Goal: Information Seeking & Learning: Learn about a topic

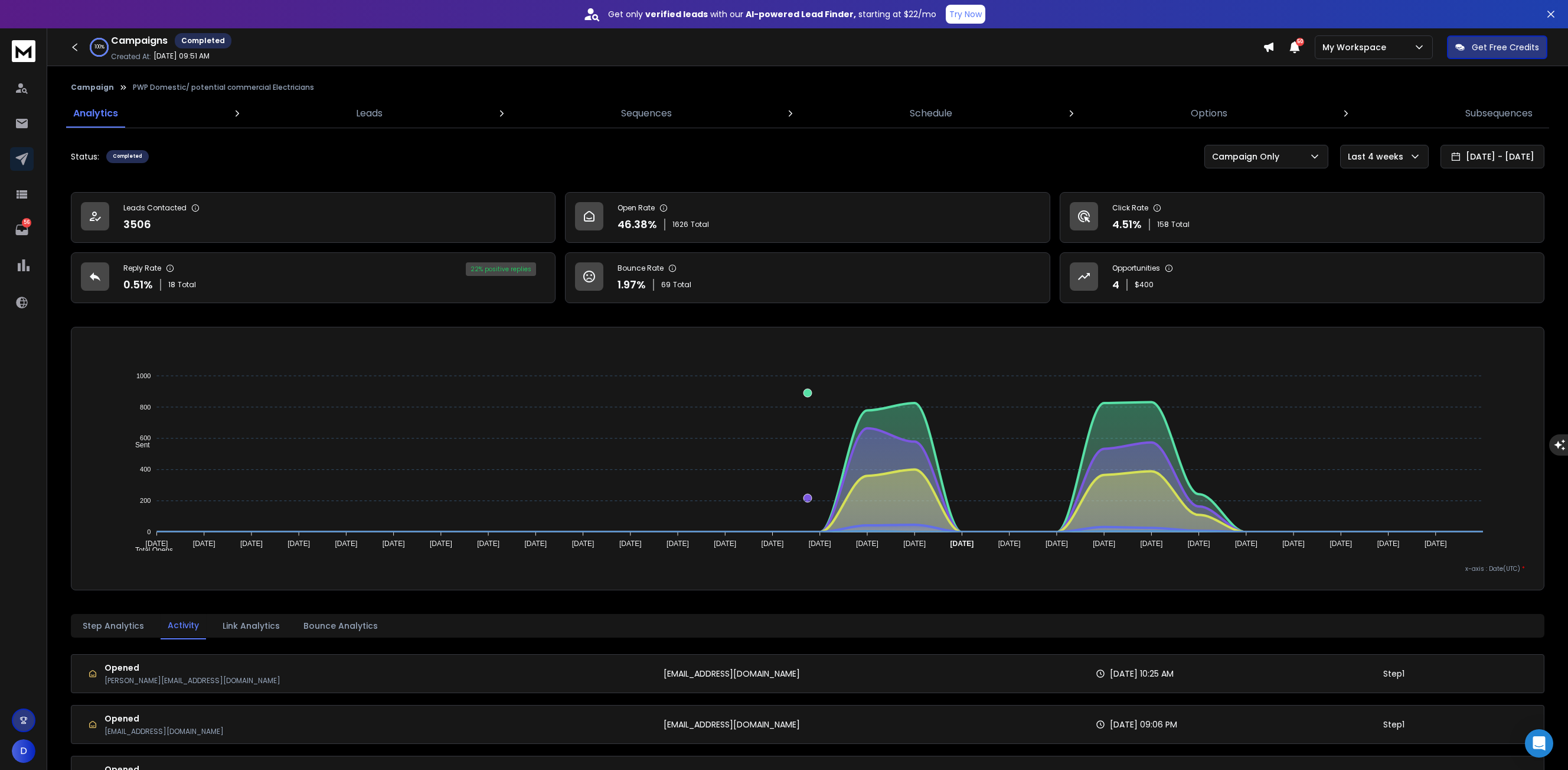
scroll to position [162, 0]
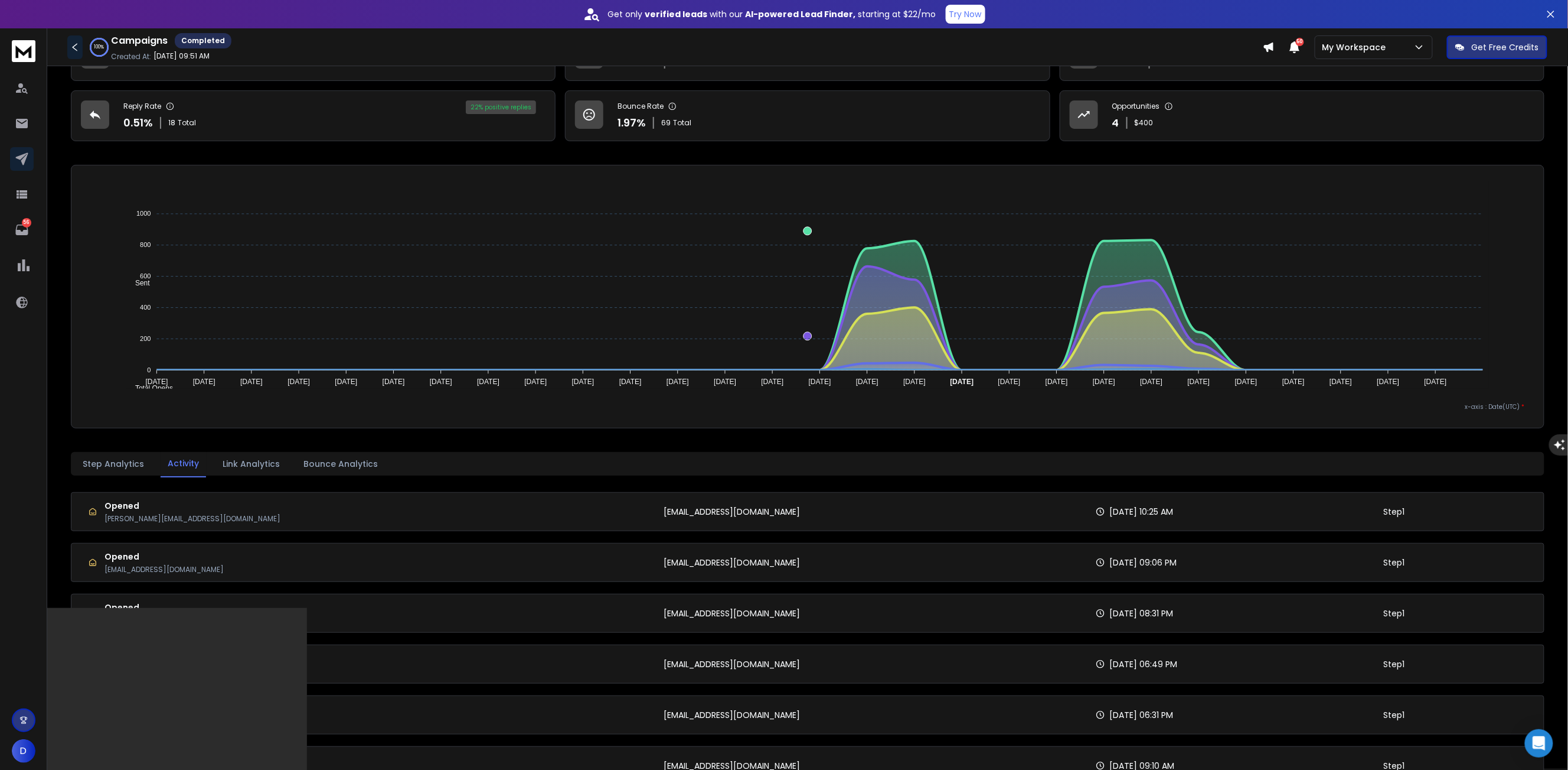
click at [76, 49] on icon at bounding box center [75, 47] width 11 height 11
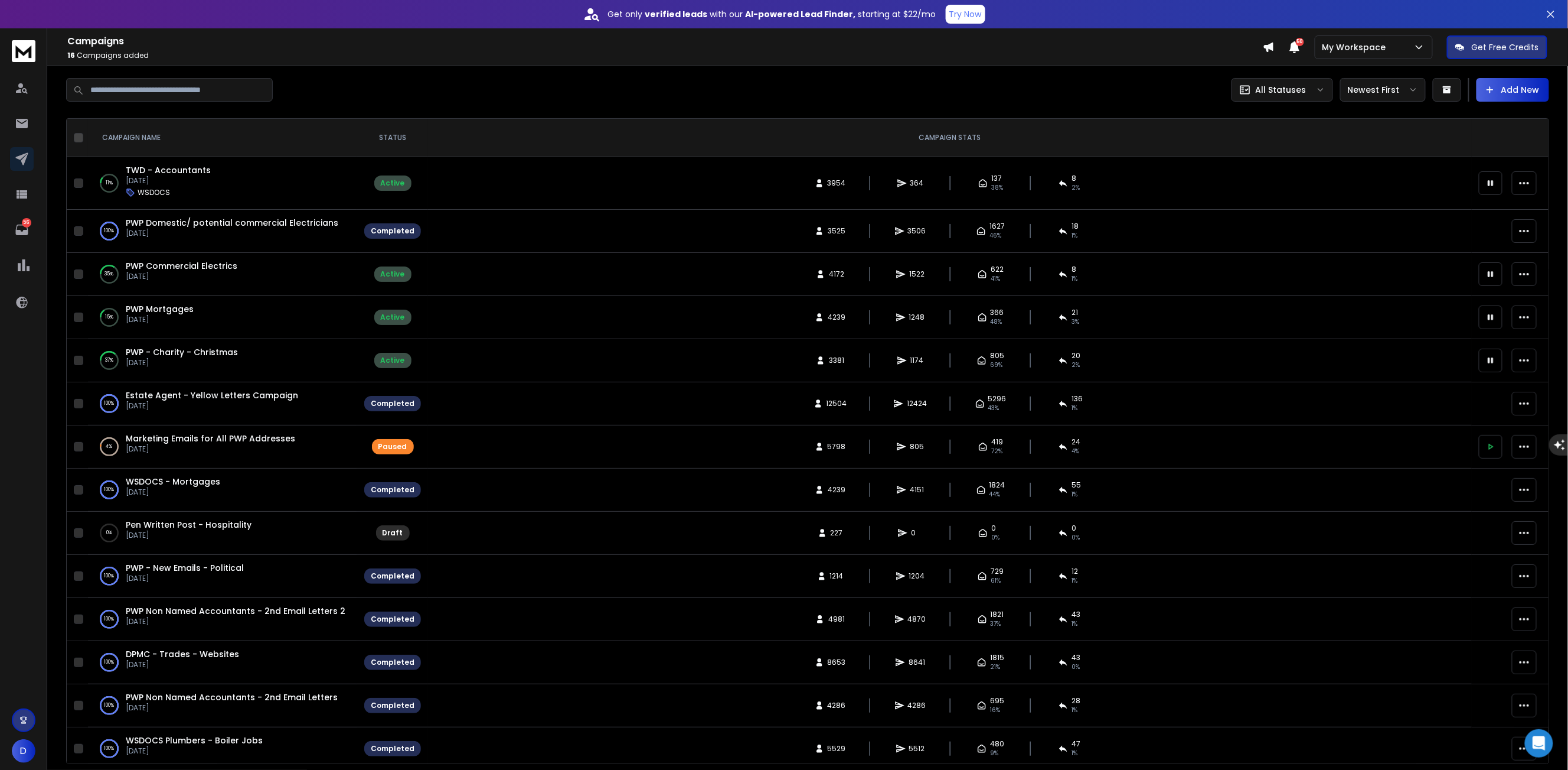
click at [237, 392] on span "Estate Agent - Yellow Letters Campaign" at bounding box center [211, 394] width 173 height 12
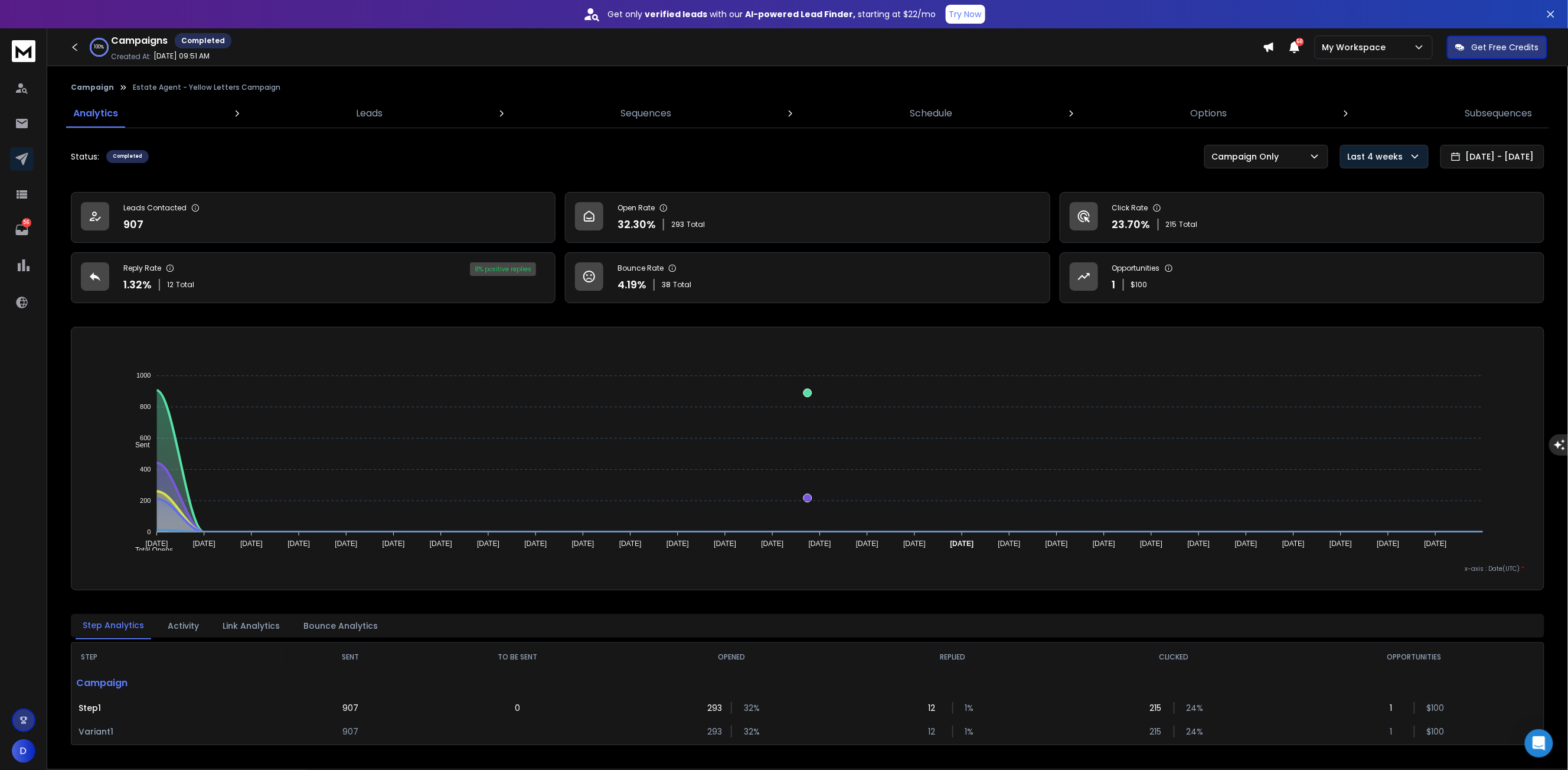
click at [1355, 153] on p "Last 4 weeks" at bounding box center [1378, 156] width 60 height 12
click at [1366, 312] on div "Last 12 months" at bounding box center [1354, 313] width 61 height 12
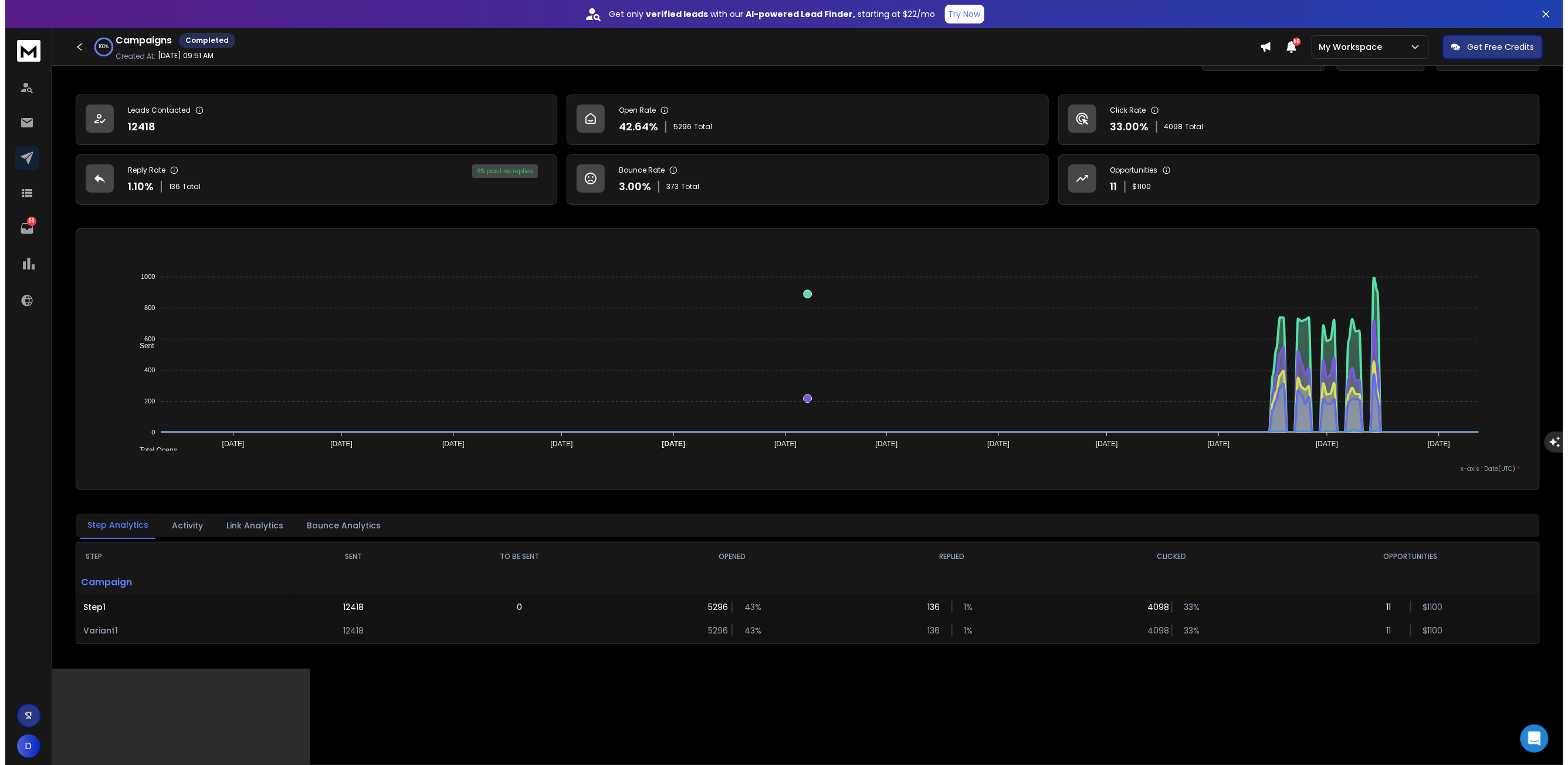
scroll to position [108, 0]
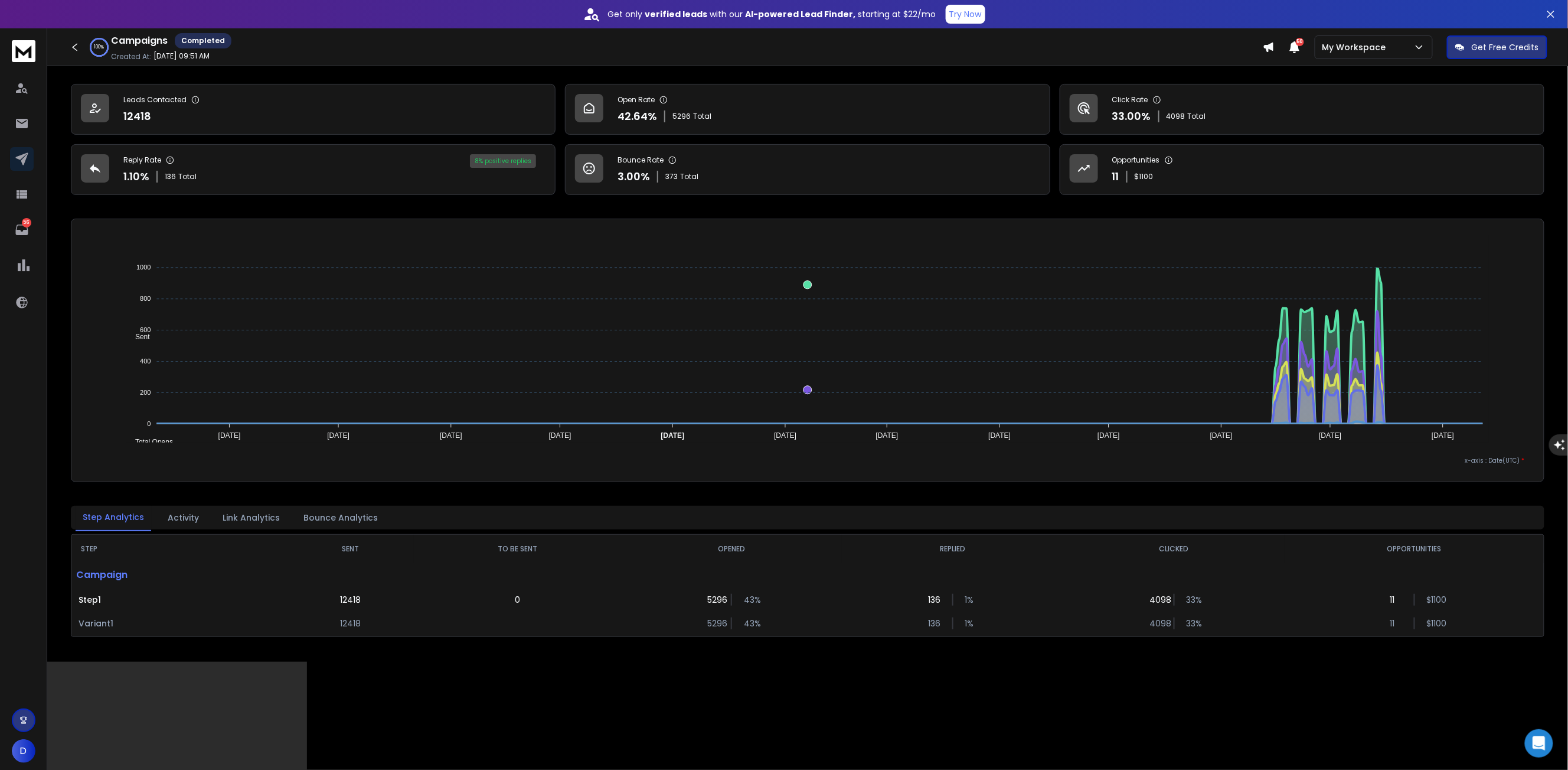
click at [186, 516] on button "Activity" at bounding box center [183, 517] width 46 height 26
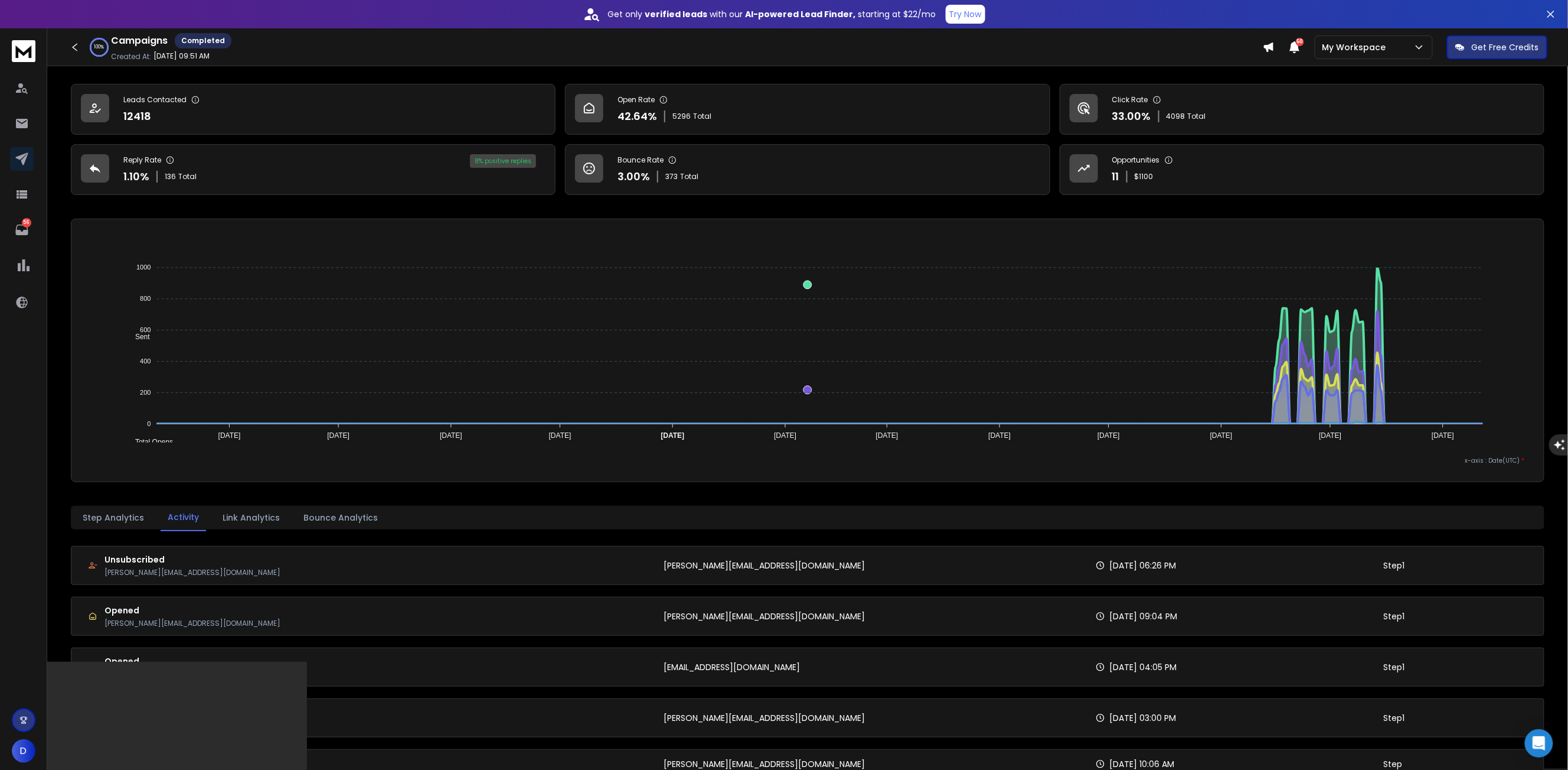
click at [249, 521] on button "Link Analytics" at bounding box center [251, 517] width 71 height 26
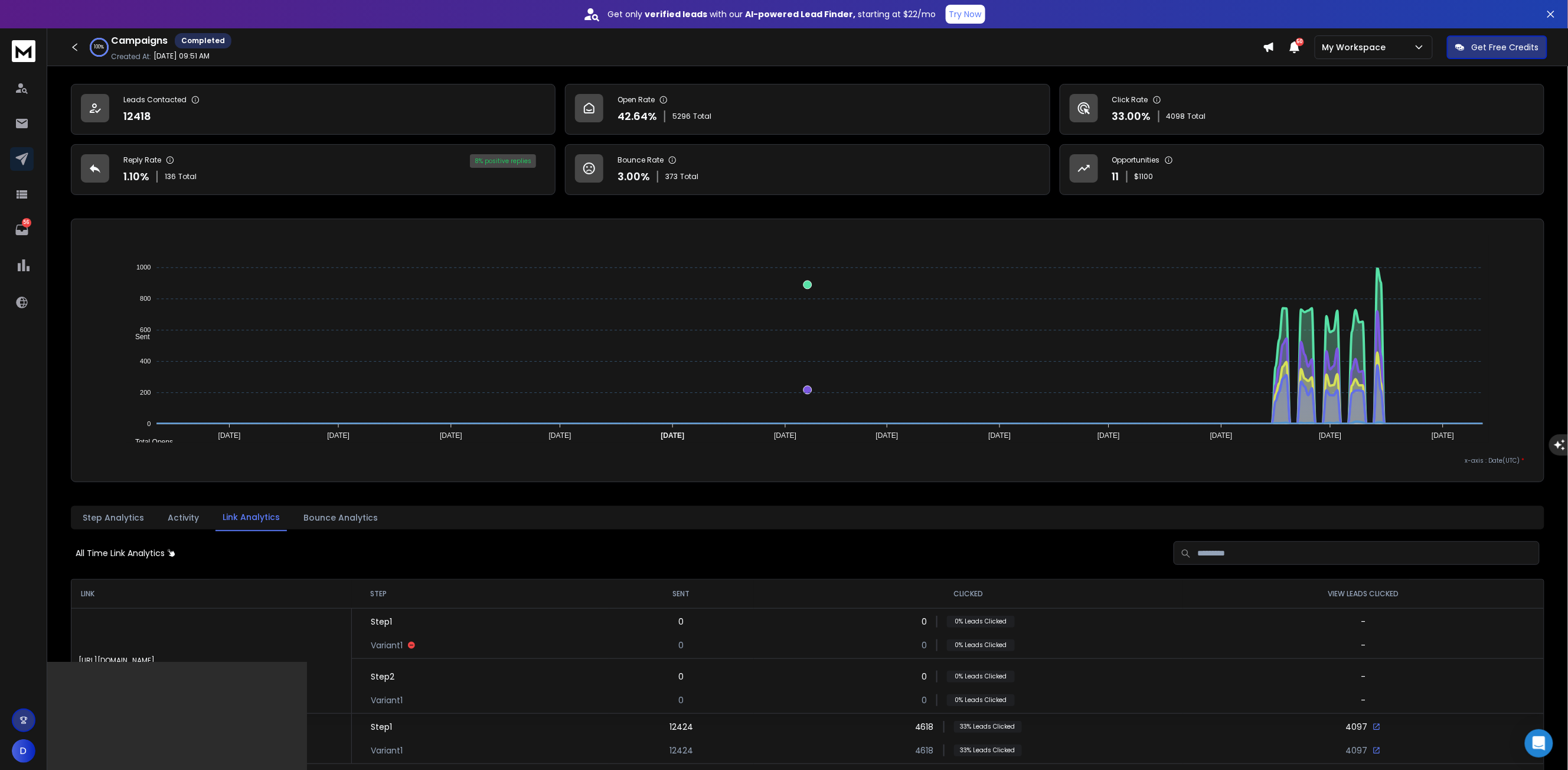
click at [318, 518] on button "Bounce Analytics" at bounding box center [341, 517] width 88 height 26
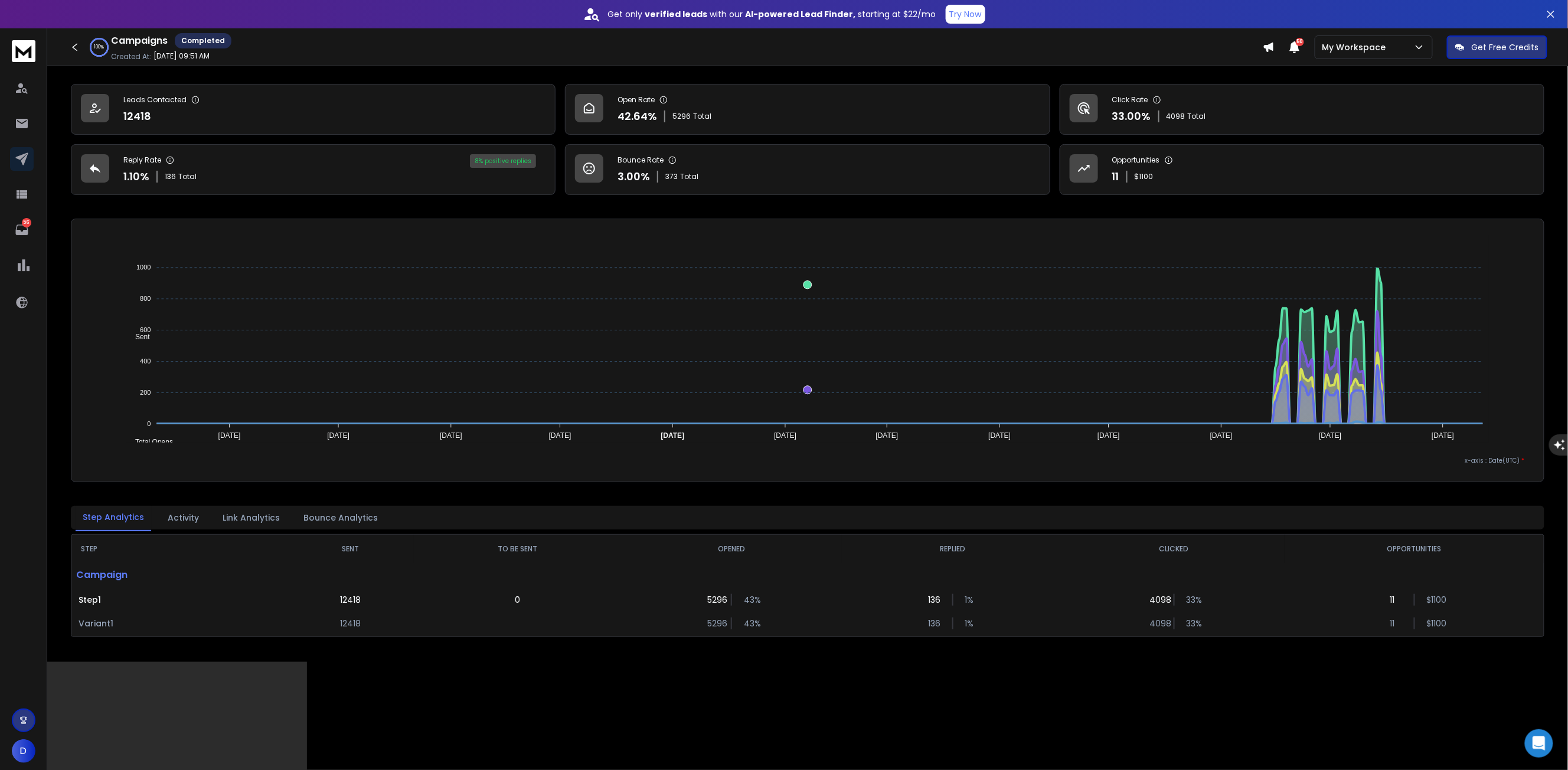
click at [113, 516] on button "Step Analytics" at bounding box center [114, 517] width 76 height 27
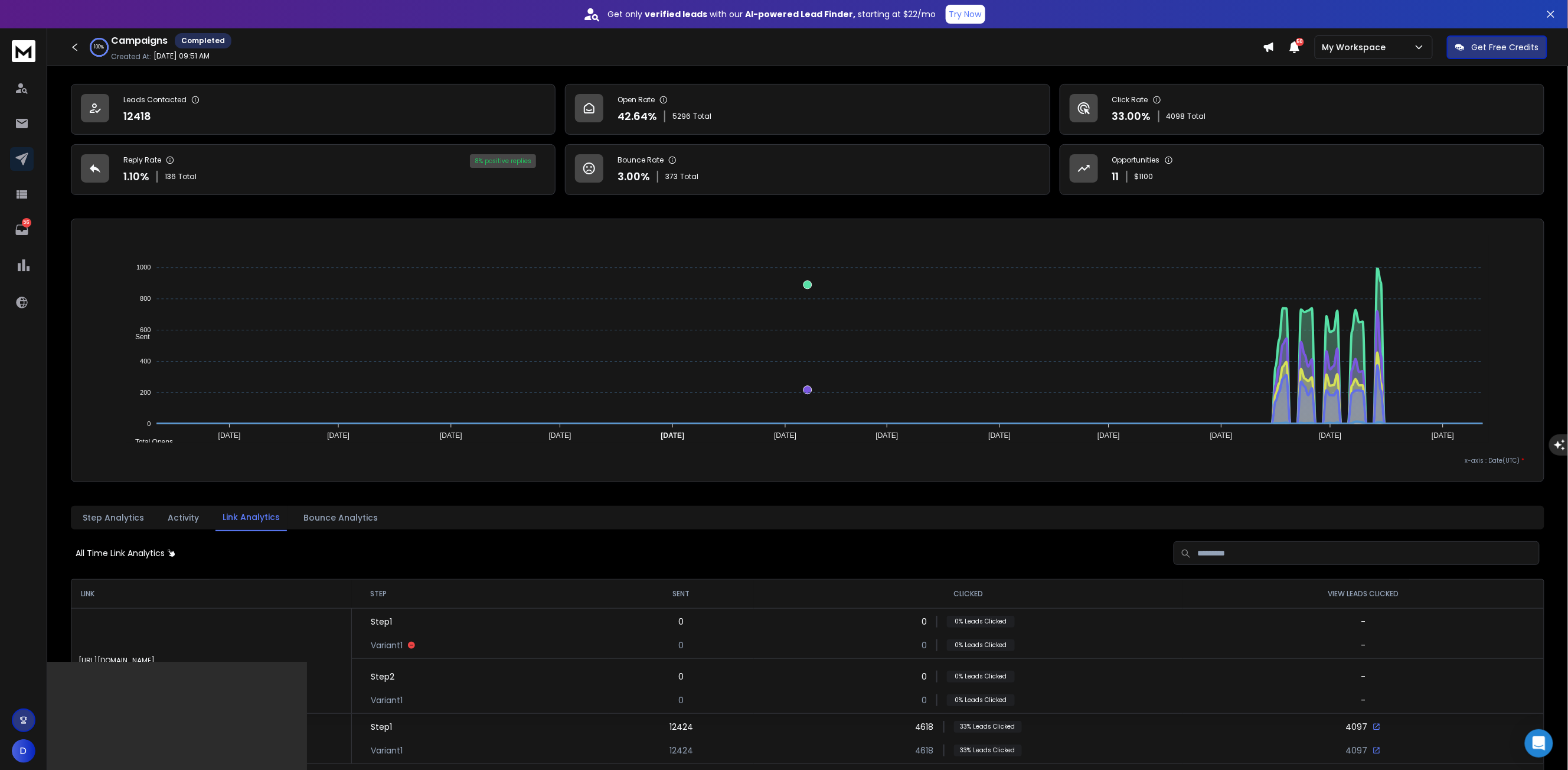
click at [239, 520] on button "Link Analytics" at bounding box center [251, 517] width 71 height 27
click at [1379, 724] on icon at bounding box center [1377, 726] width 6 height 6
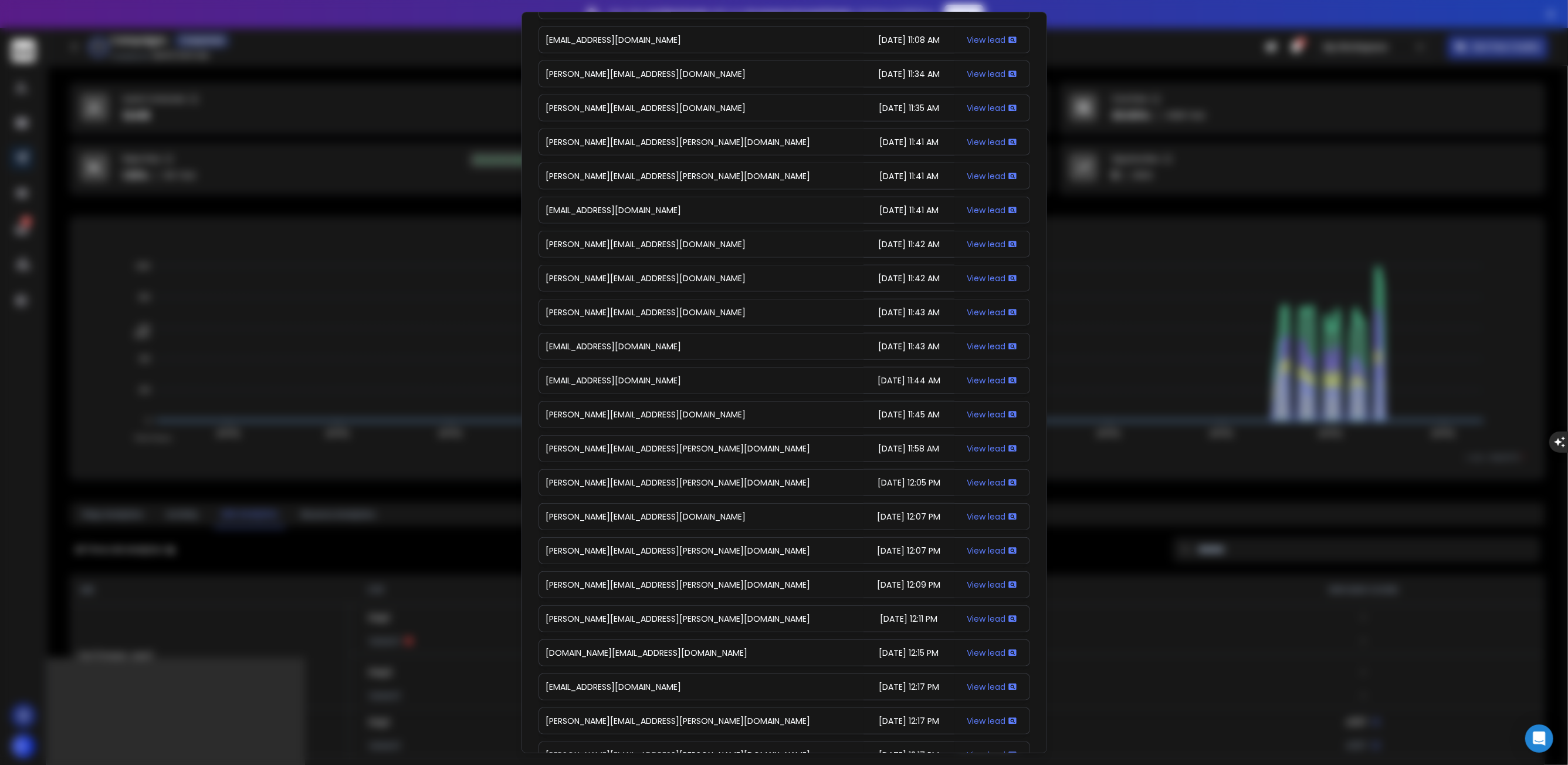
scroll to position [2304, 0]
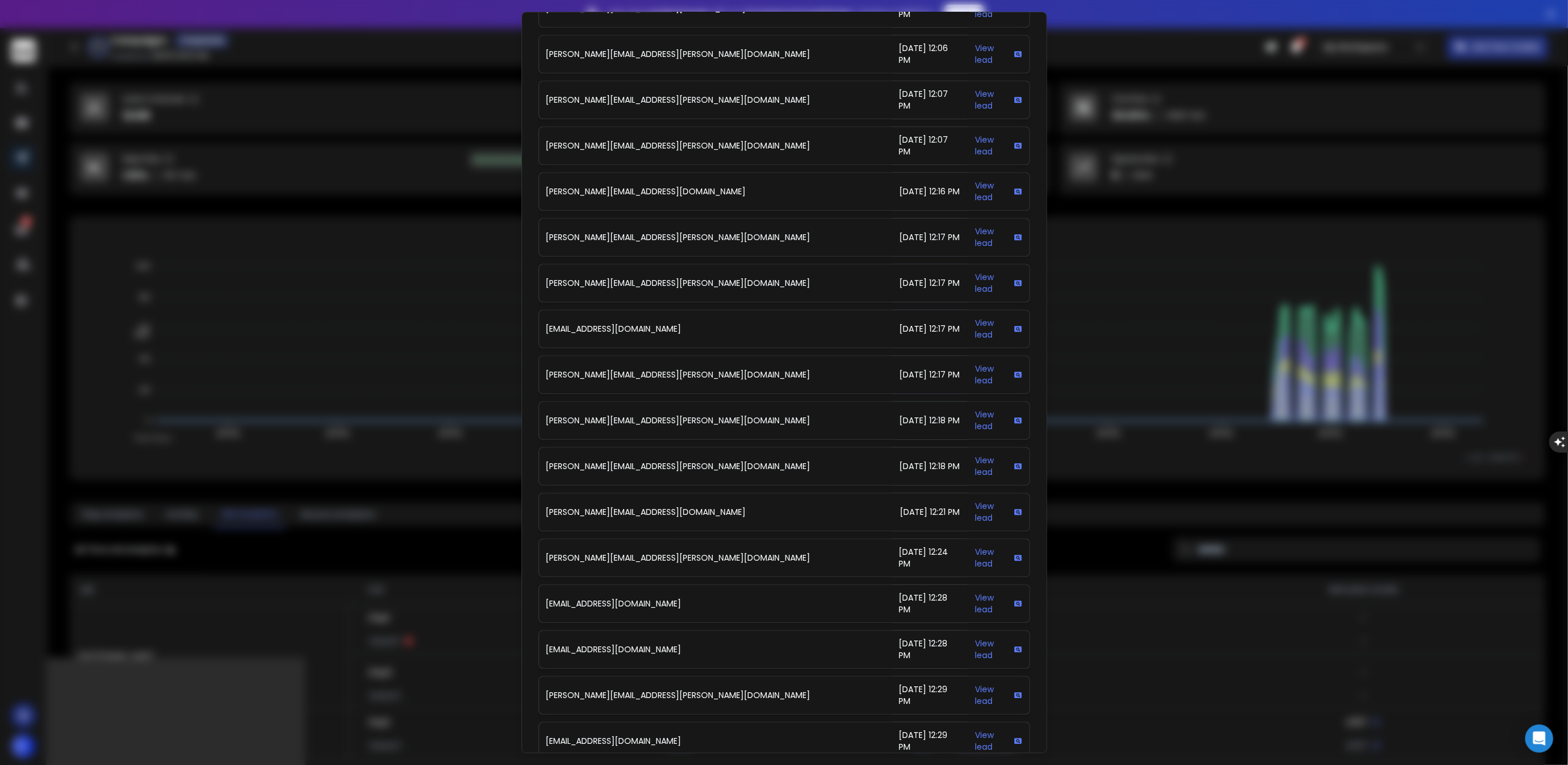
scroll to position [37566, 0]
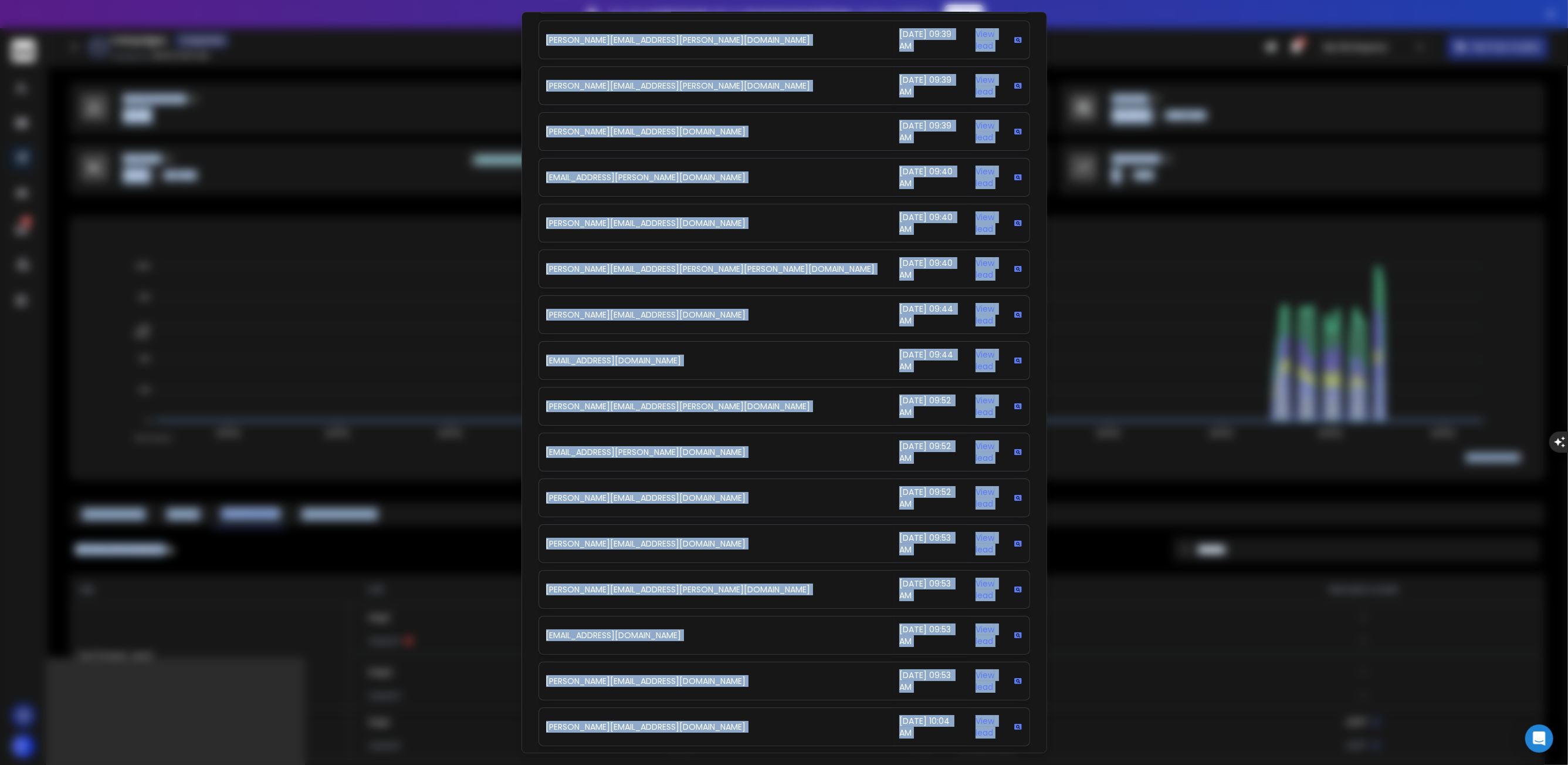
scroll to position [117798, 0]
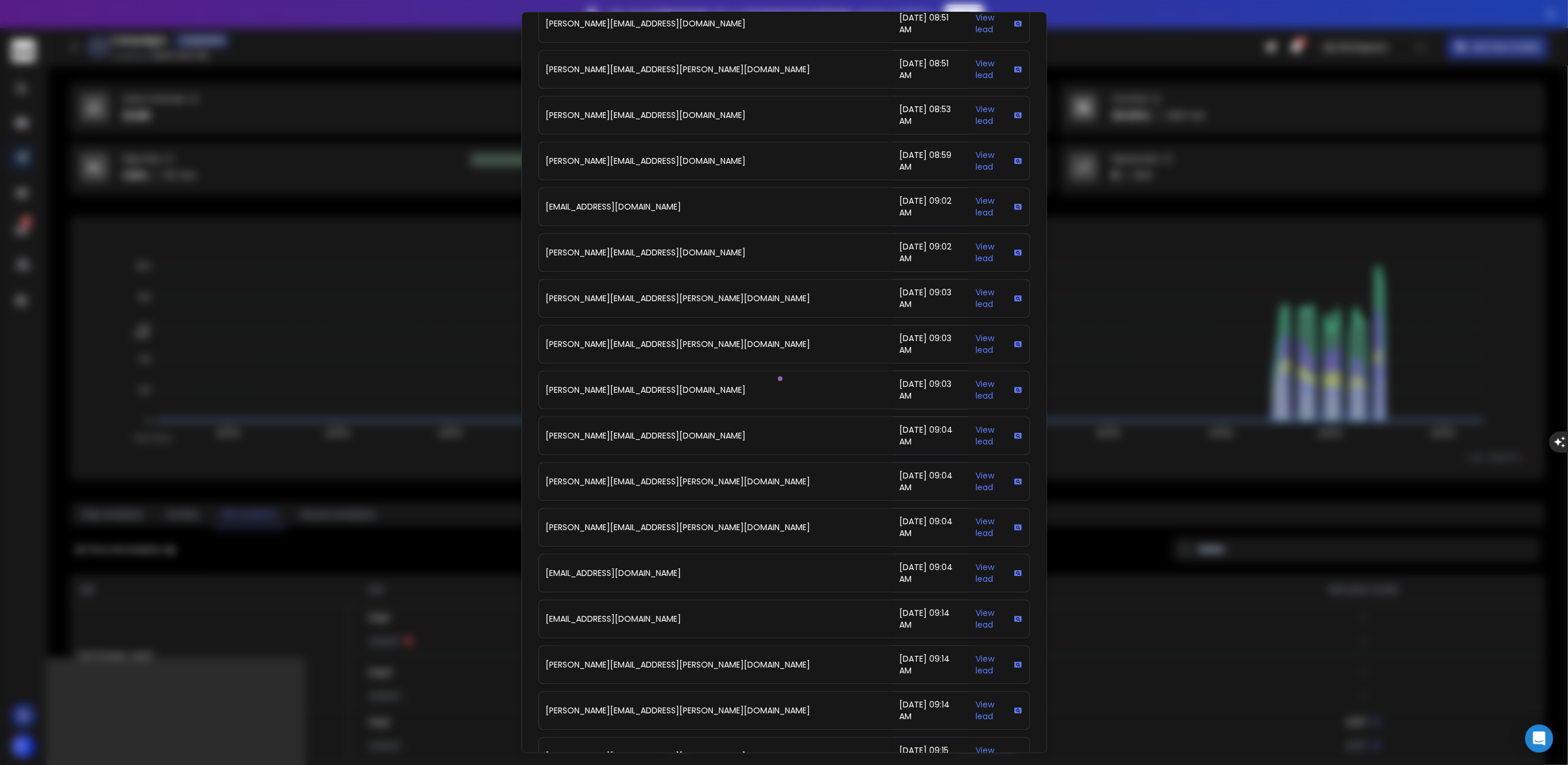
scroll to position [124287, 0]
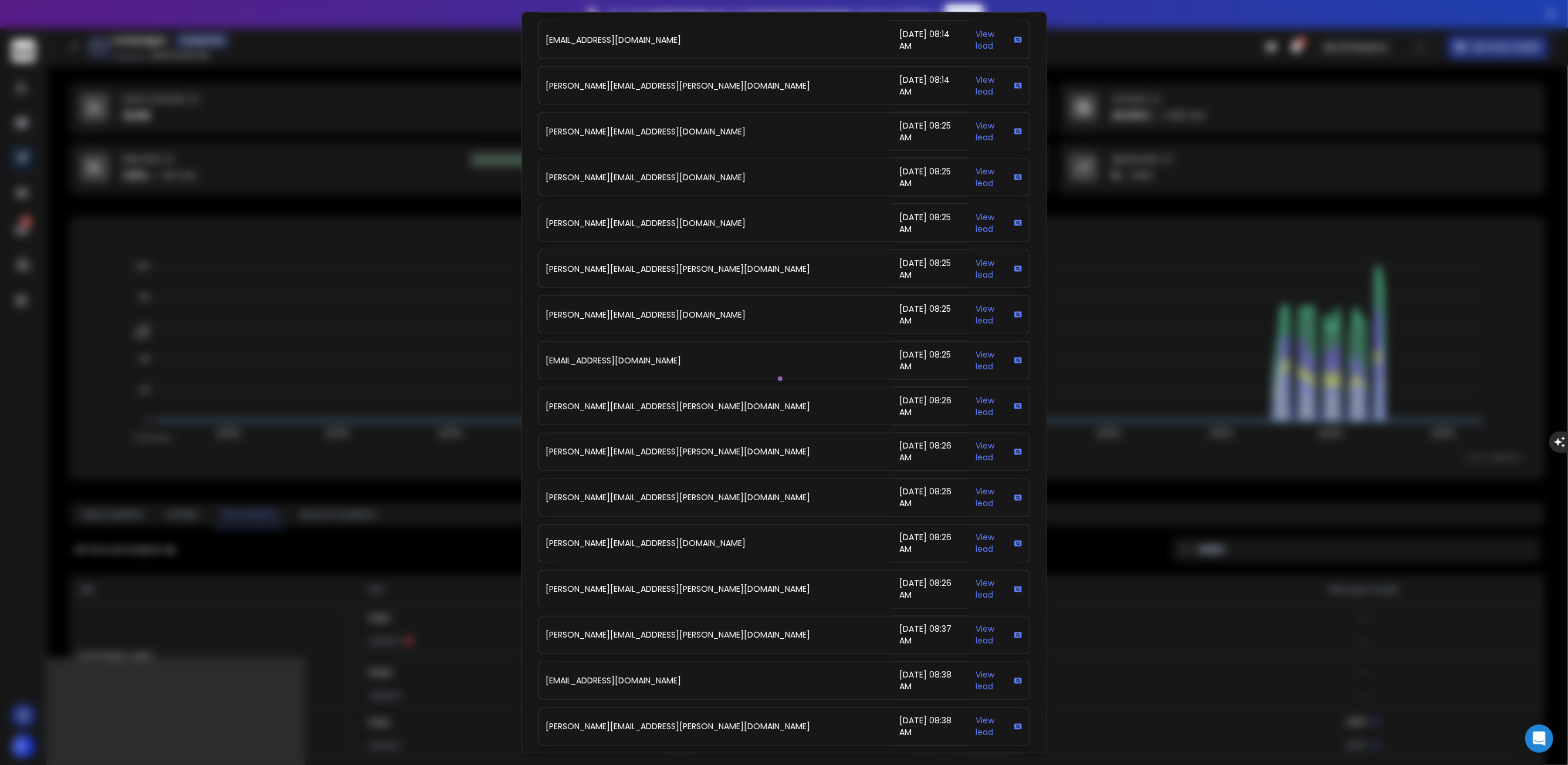
click at [1310, 111] on div "List of Leads Who Clicked on the Link Review the list of leads who have shown i…" at bounding box center [784, 382] width 1568 height 765
drag, startPoint x: 259, startPoint y: 142, endPoint x: 1199, endPoint y: 85, distance: 941.7
click at [259, 142] on div "List of Leads Who Clicked on the Link Review the list of leads who have shown i…" at bounding box center [784, 382] width 1568 height 765
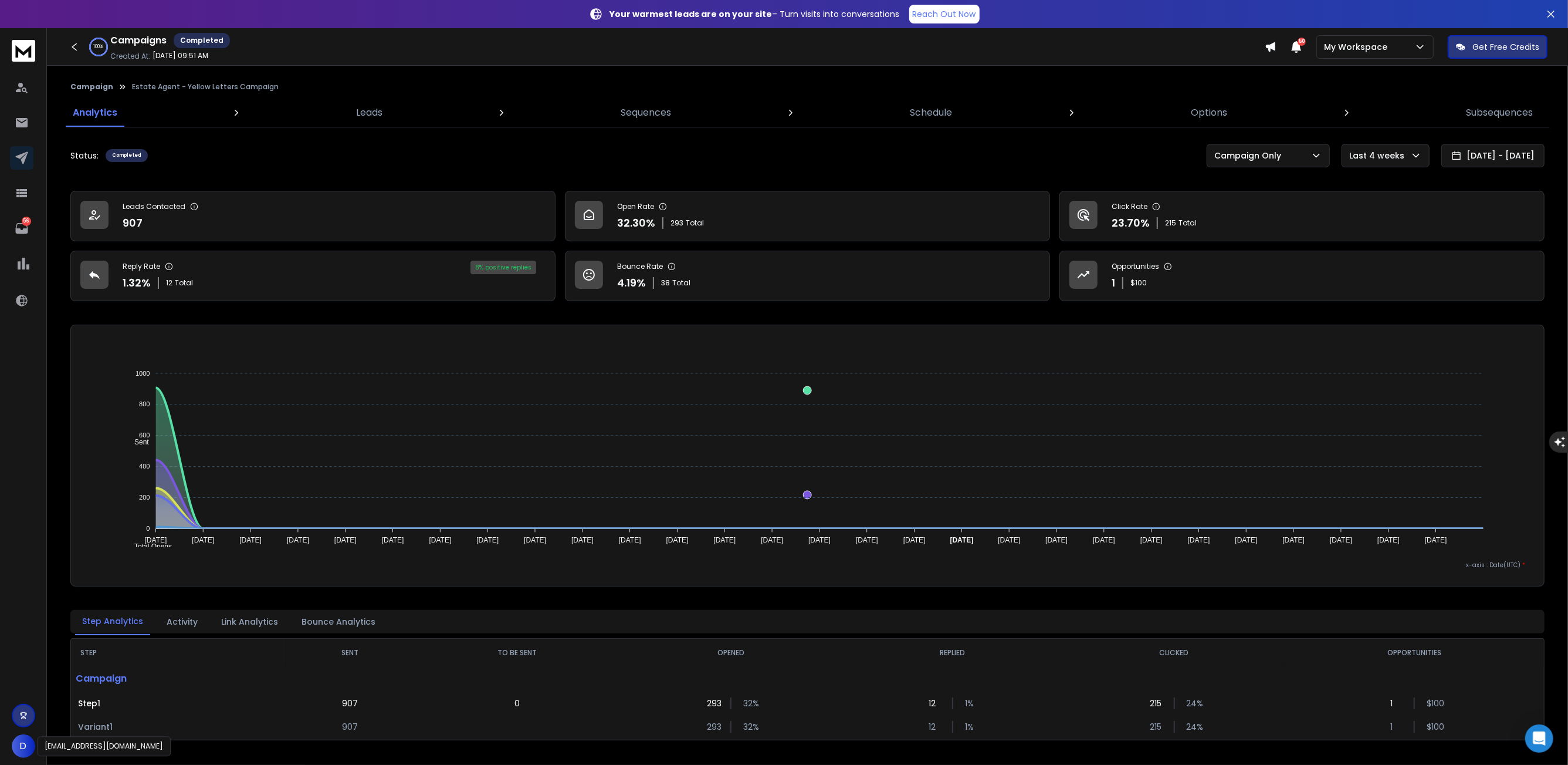
click at [16, 750] on span "D" at bounding box center [23, 746] width 24 height 24
click at [60, 750] on p "Logout" at bounding box center [69, 745] width 28 height 12
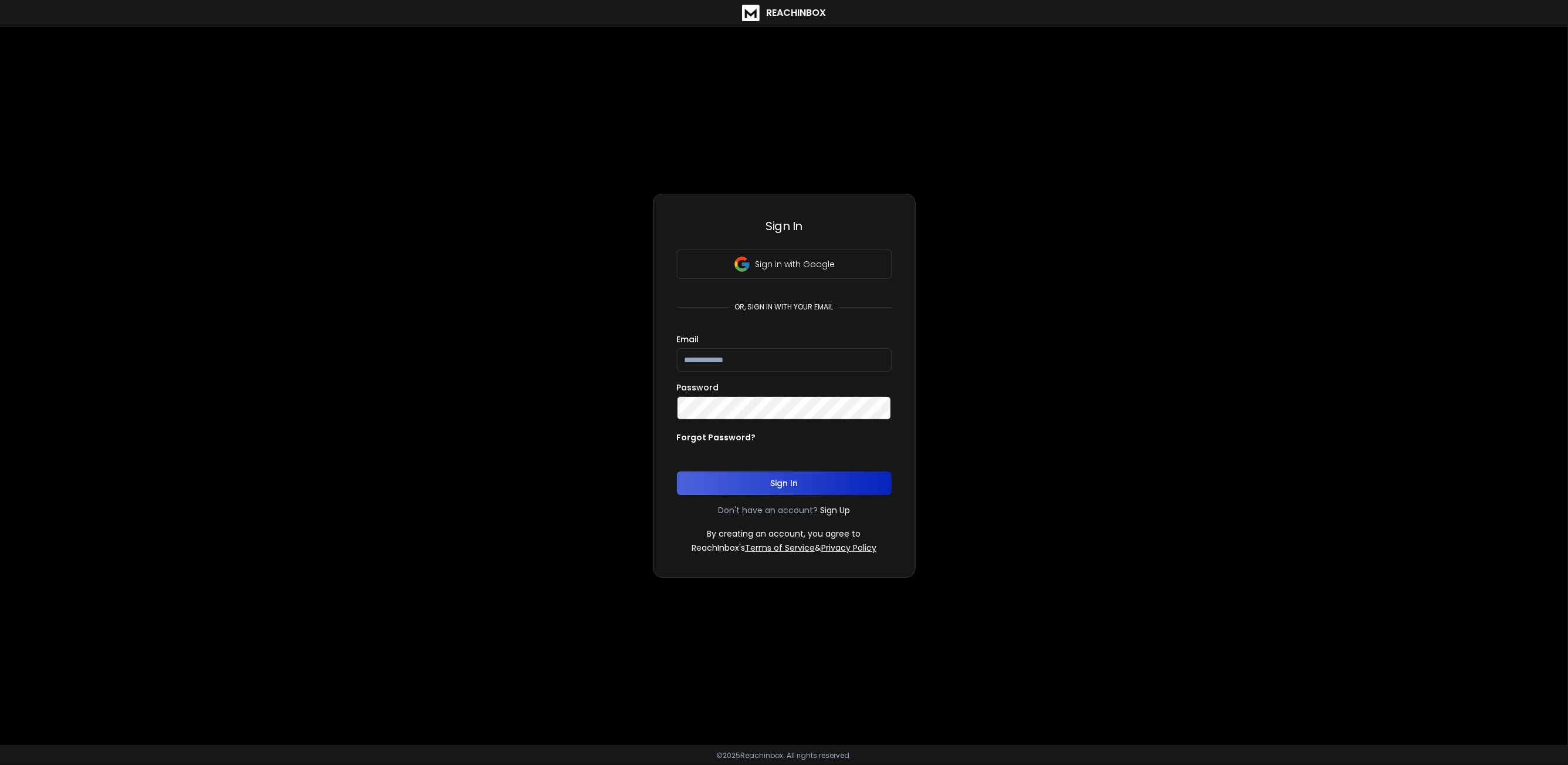
type input "**********"
click at [873, 406] on icon at bounding box center [877, 408] width 11 height 7
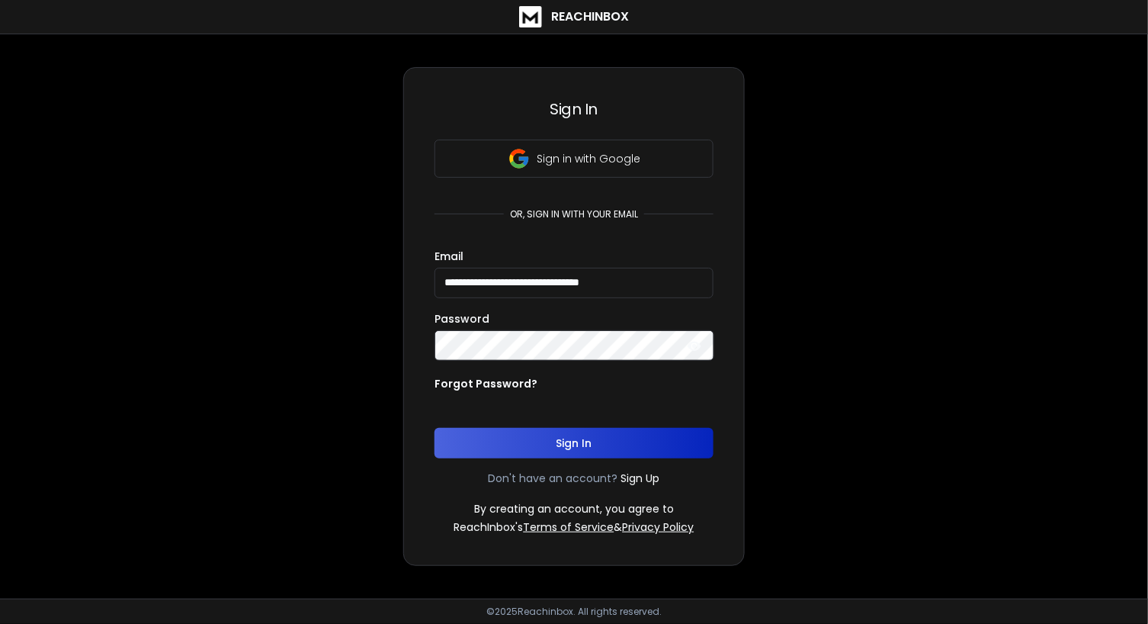
click at [570, 441] on button "Sign In" at bounding box center [574, 443] width 279 height 31
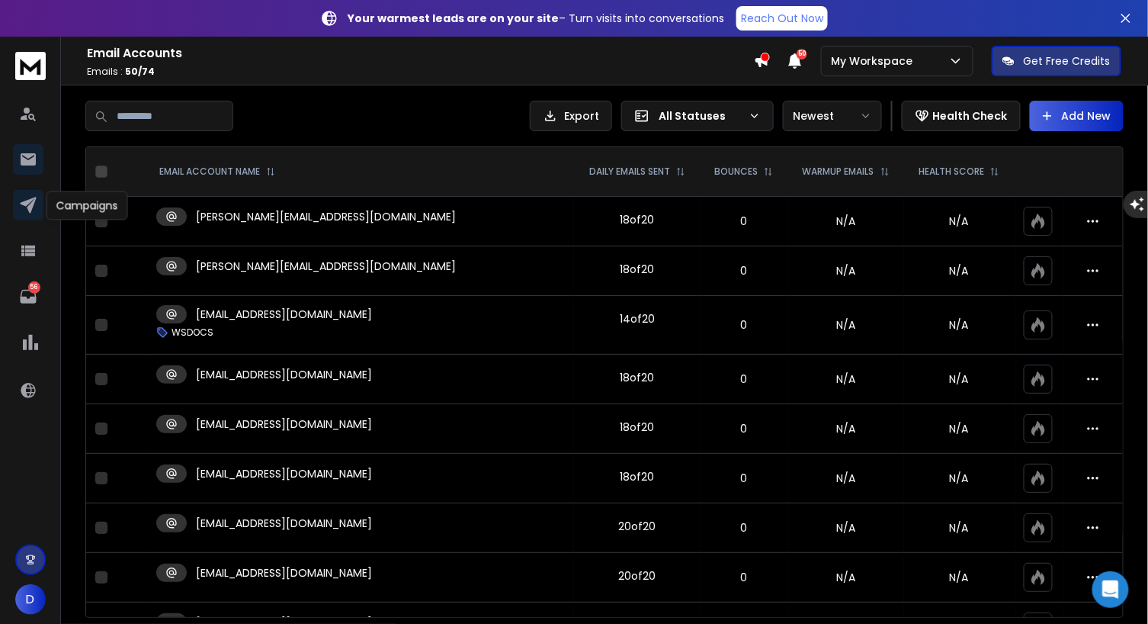
click at [26, 210] on icon at bounding box center [28, 205] width 18 height 18
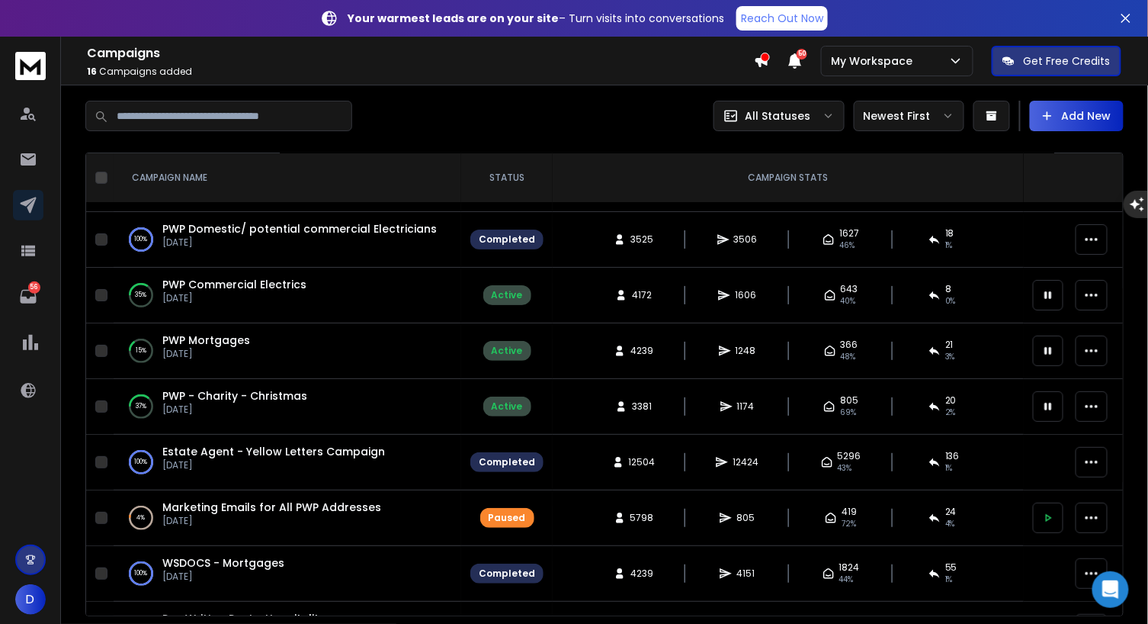
scroll to position [59, 0]
click at [198, 447] on span "Estate Agent - Yellow Letters Campaign" at bounding box center [273, 450] width 223 height 15
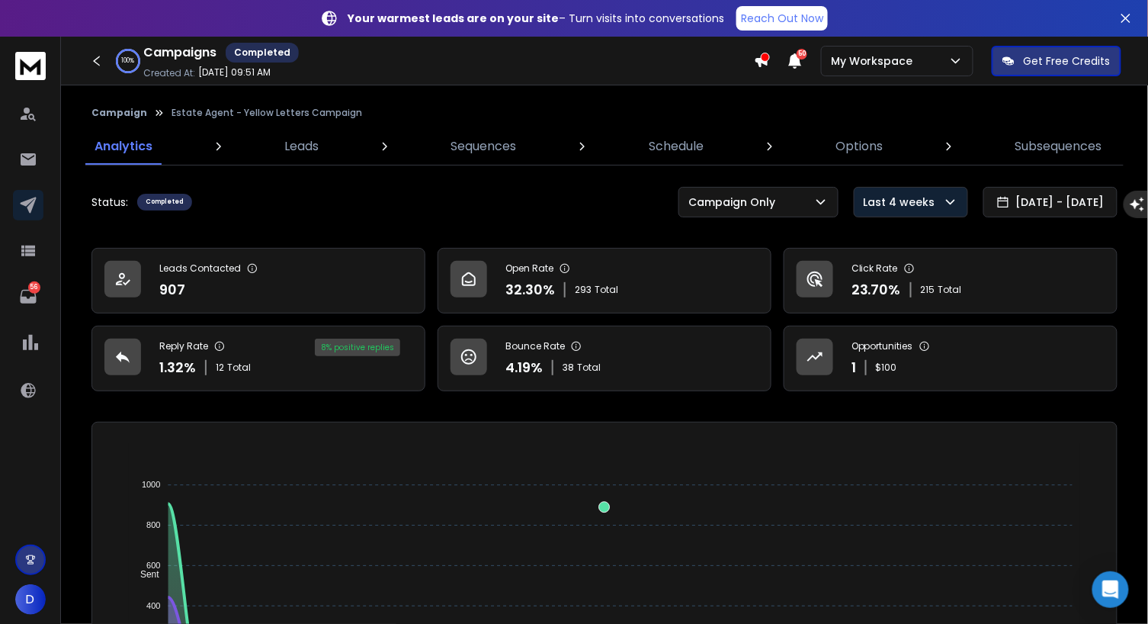
click at [868, 200] on p "Last 4 weeks" at bounding box center [903, 201] width 78 height 15
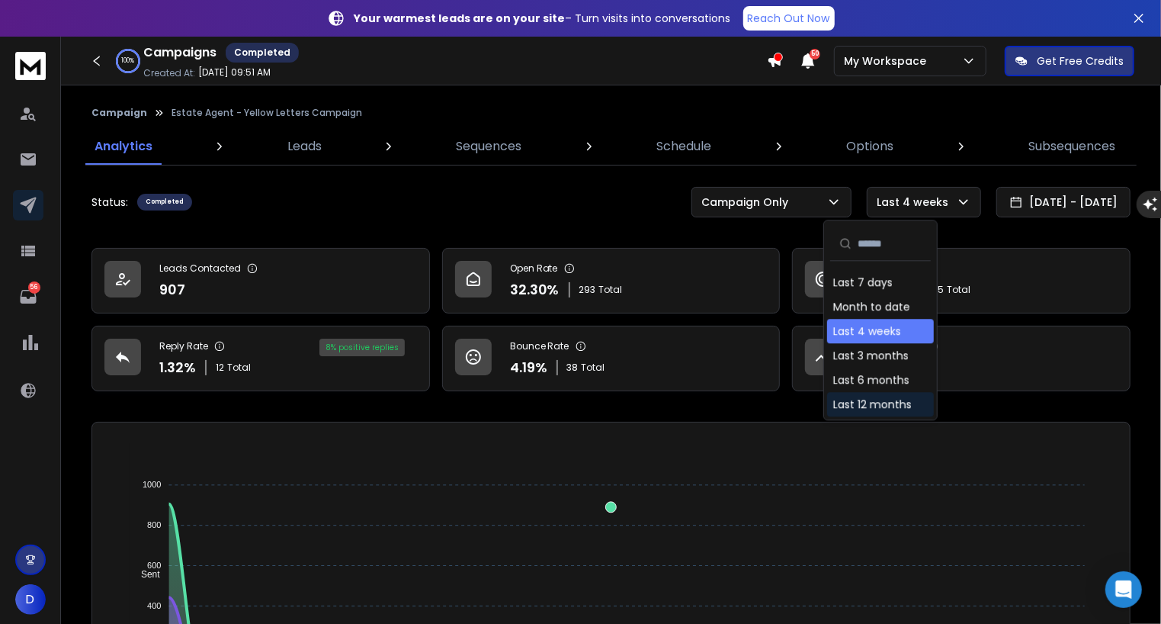
click at [891, 398] on div "Last 12 months" at bounding box center [872, 404] width 79 height 15
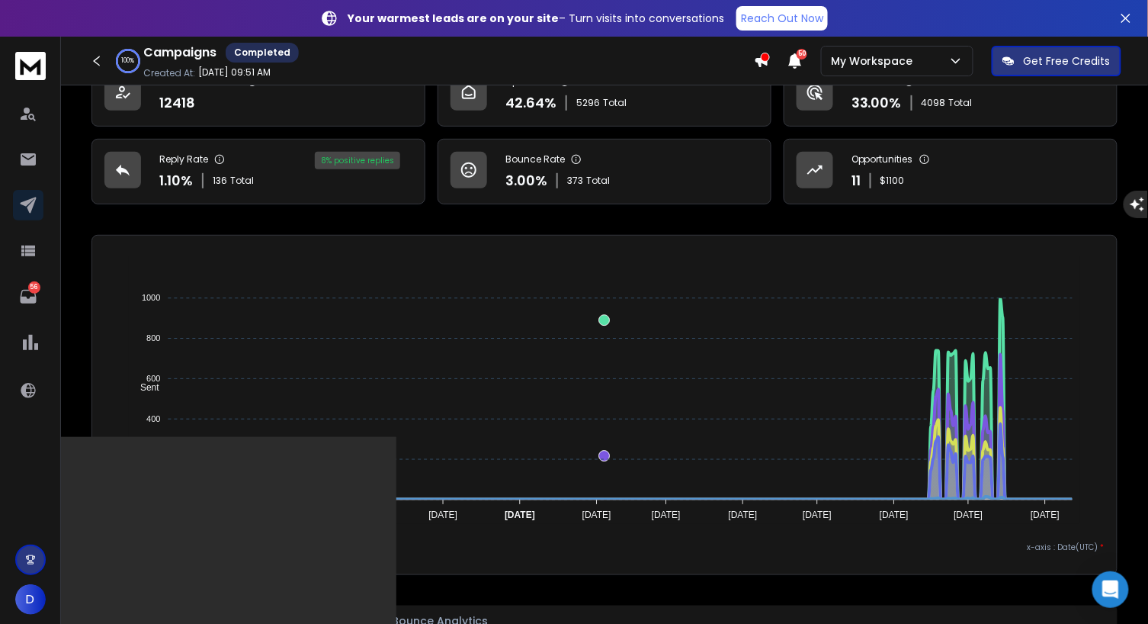
scroll to position [362, 0]
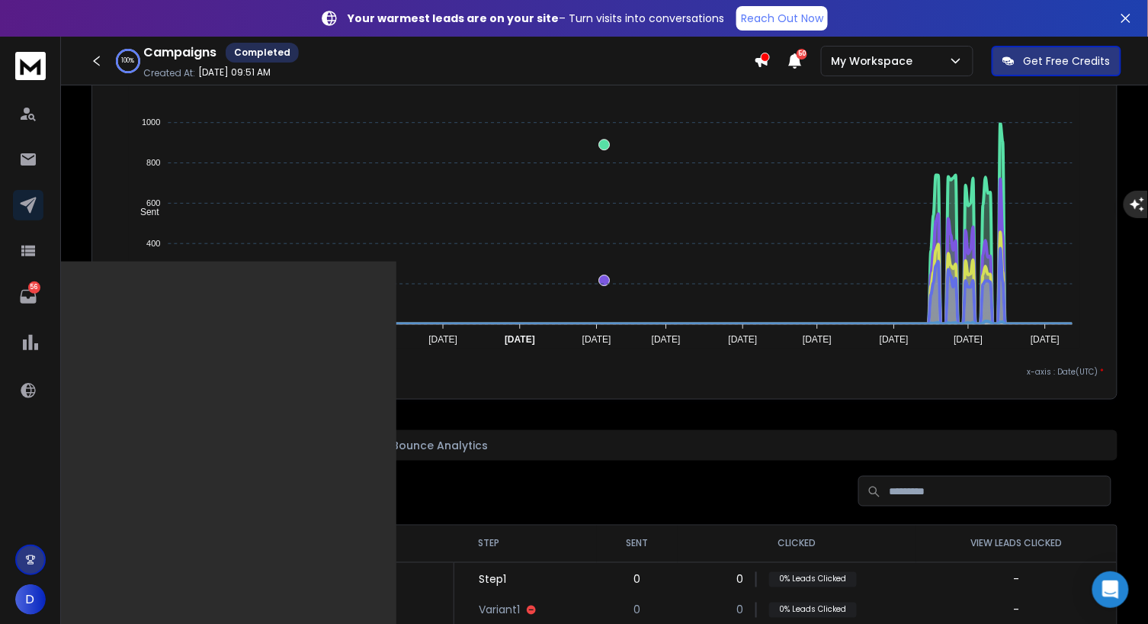
click at [310, 440] on button "Link Analytics" at bounding box center [324, 445] width 92 height 35
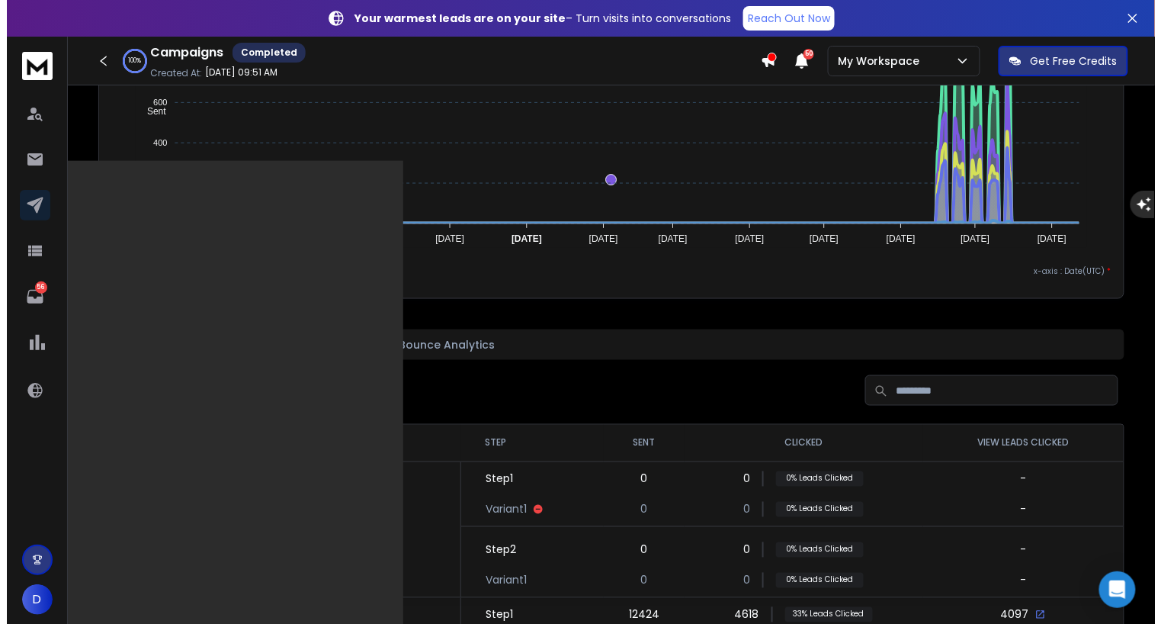
scroll to position [554, 0]
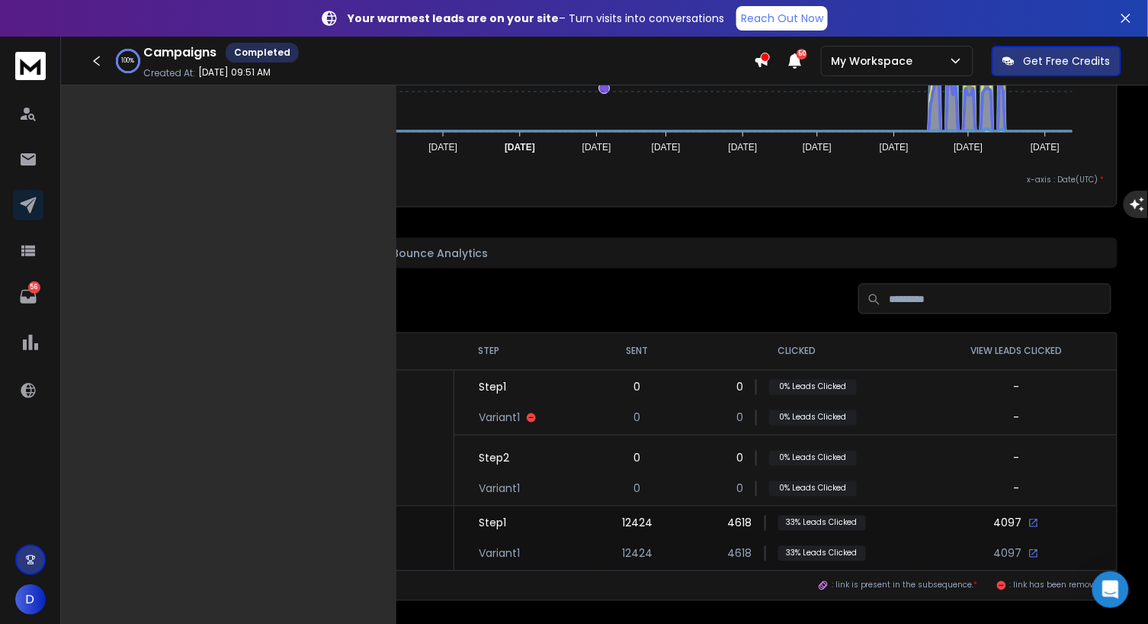
click at [1032, 518] on icon at bounding box center [1034, 523] width 11 height 11
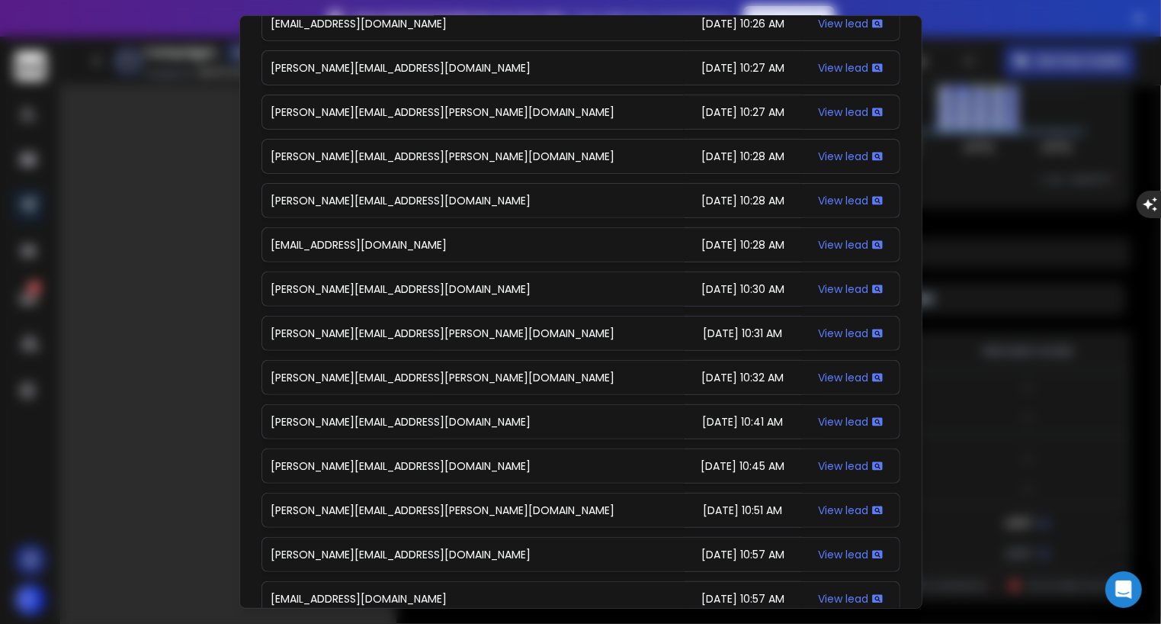
scroll to position [0, 0]
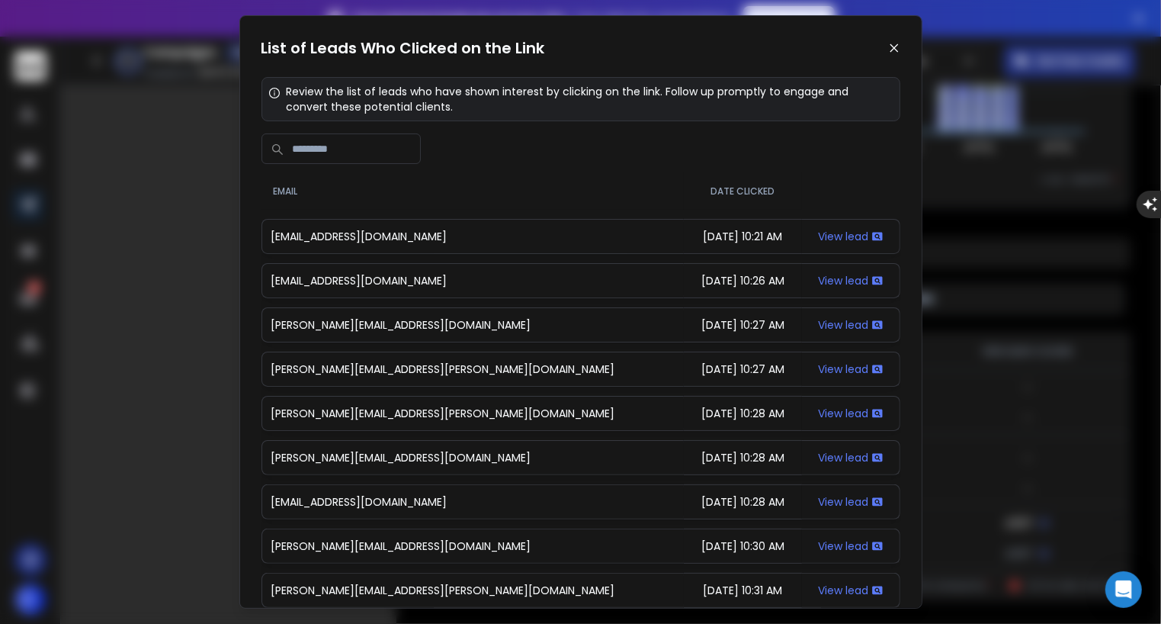
click at [330, 141] on input at bounding box center [342, 148] width 160 height 31
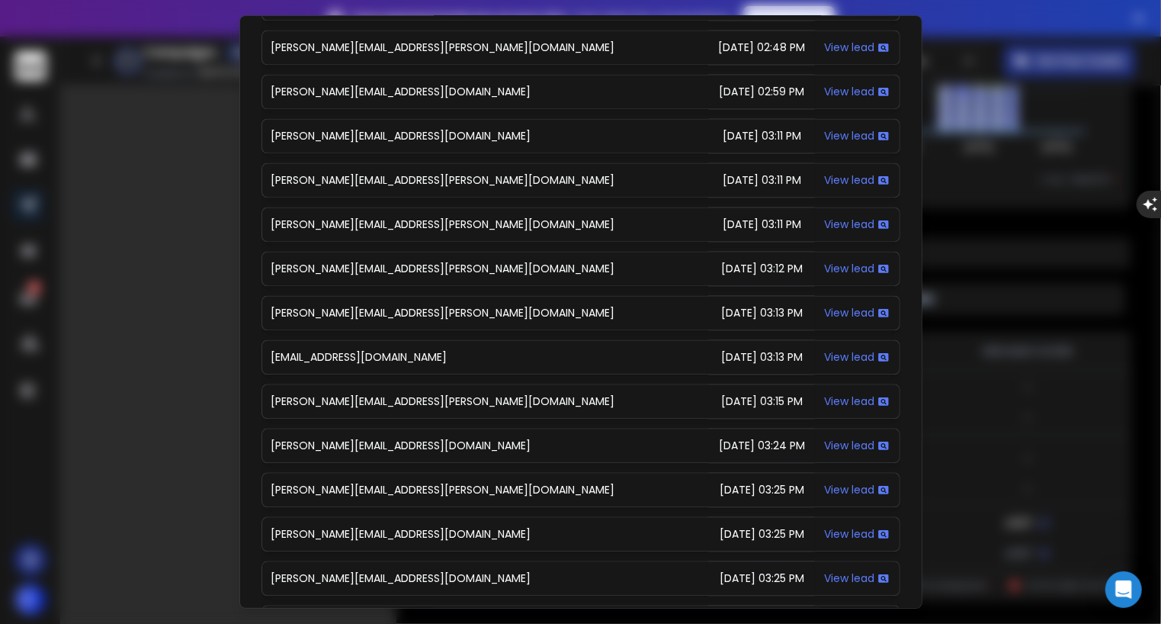
scroll to position [7025, 0]
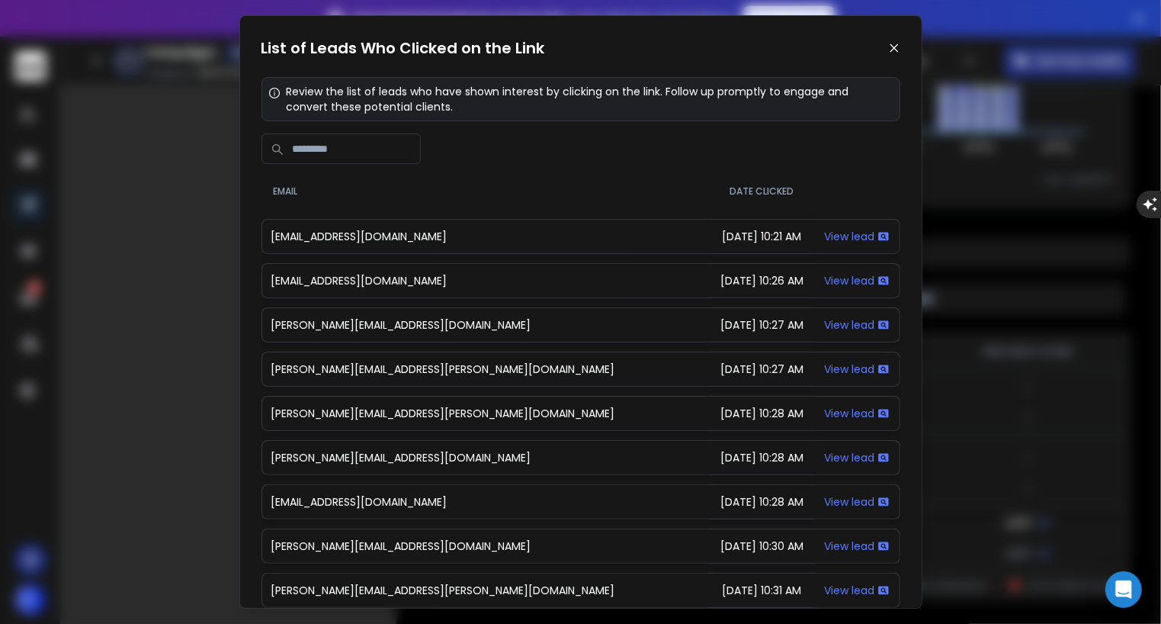
scroll to position [7025, 0]
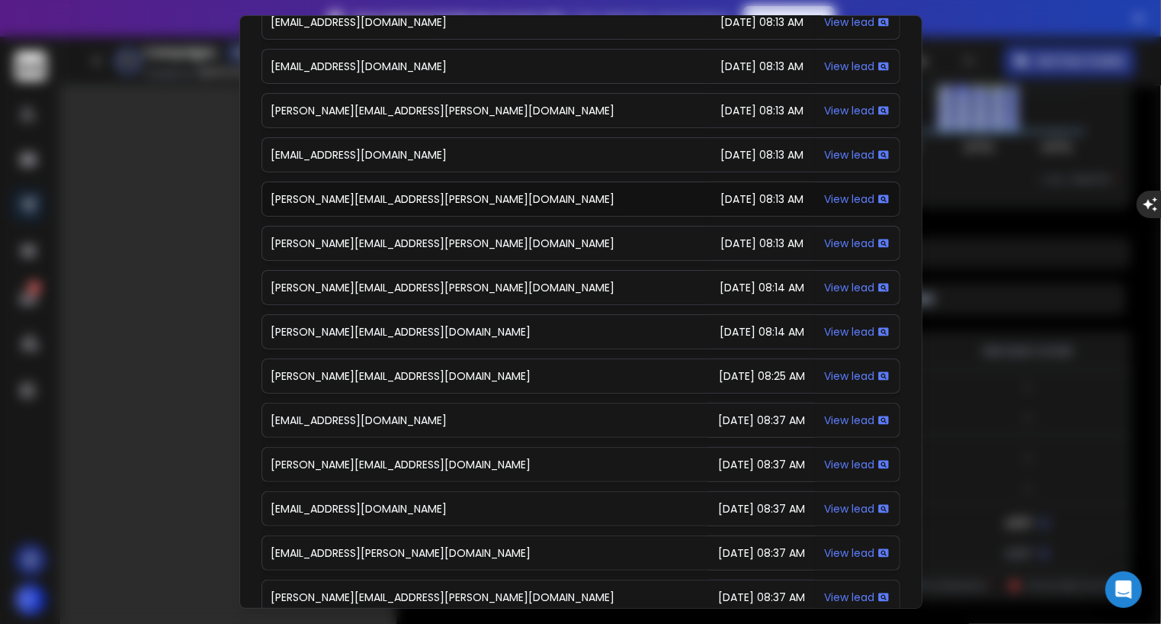
click at [846, 191] on div "View lead" at bounding box center [857, 198] width 66 height 15
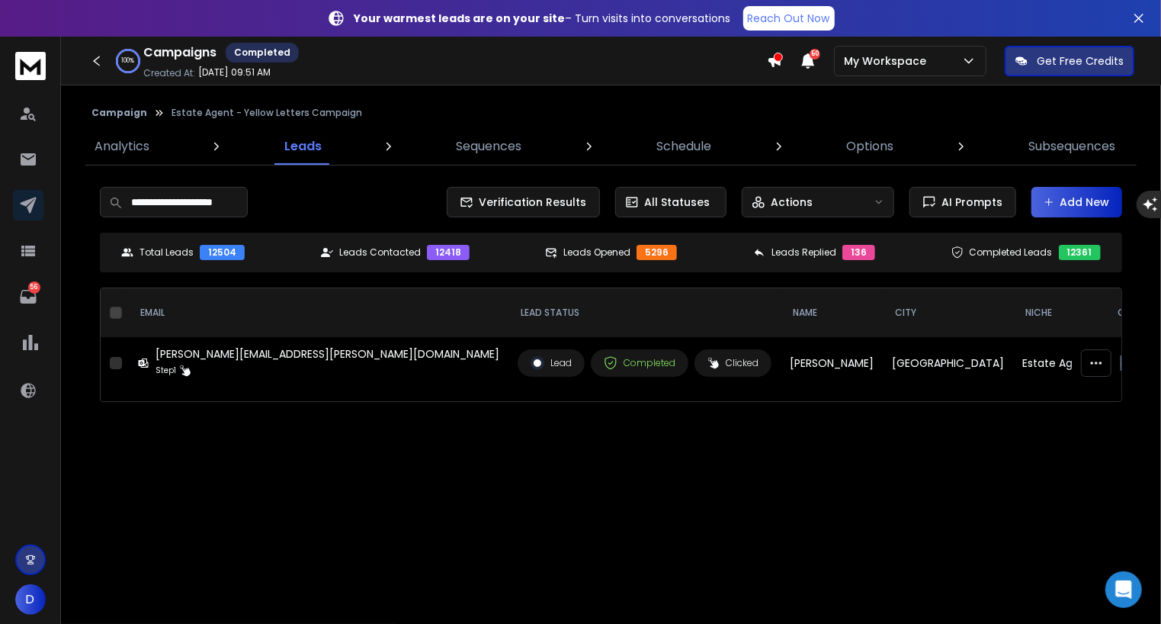
drag, startPoint x: 978, startPoint y: 362, endPoint x: 946, endPoint y: 364, distance: 32.9
type textarea "*****"
click at [1106, 364] on td "BidX1" at bounding box center [1154, 363] width 97 height 52
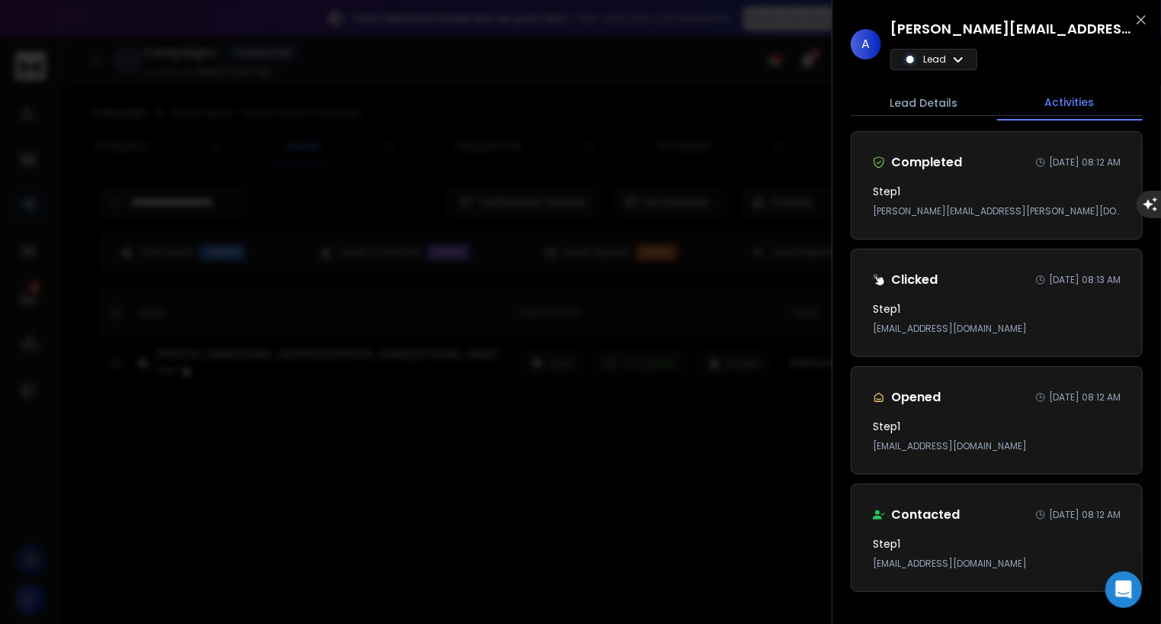
click at [1057, 99] on button "Activities" at bounding box center [1070, 102] width 146 height 35
click at [923, 99] on button "Lead Details" at bounding box center [924, 103] width 146 height 34
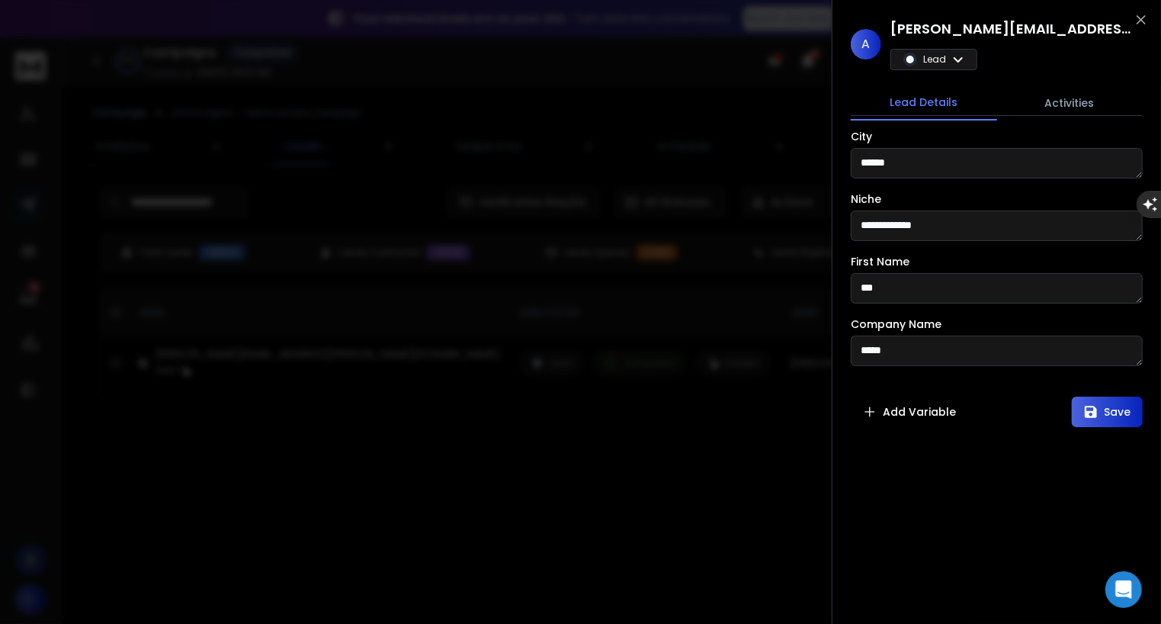
drag, startPoint x: 906, startPoint y: 352, endPoint x: 860, endPoint y: 354, distance: 45.8
click at [860, 354] on textarea "*****" at bounding box center [997, 351] width 292 height 31
